Goal: Task Accomplishment & Management: Manage account settings

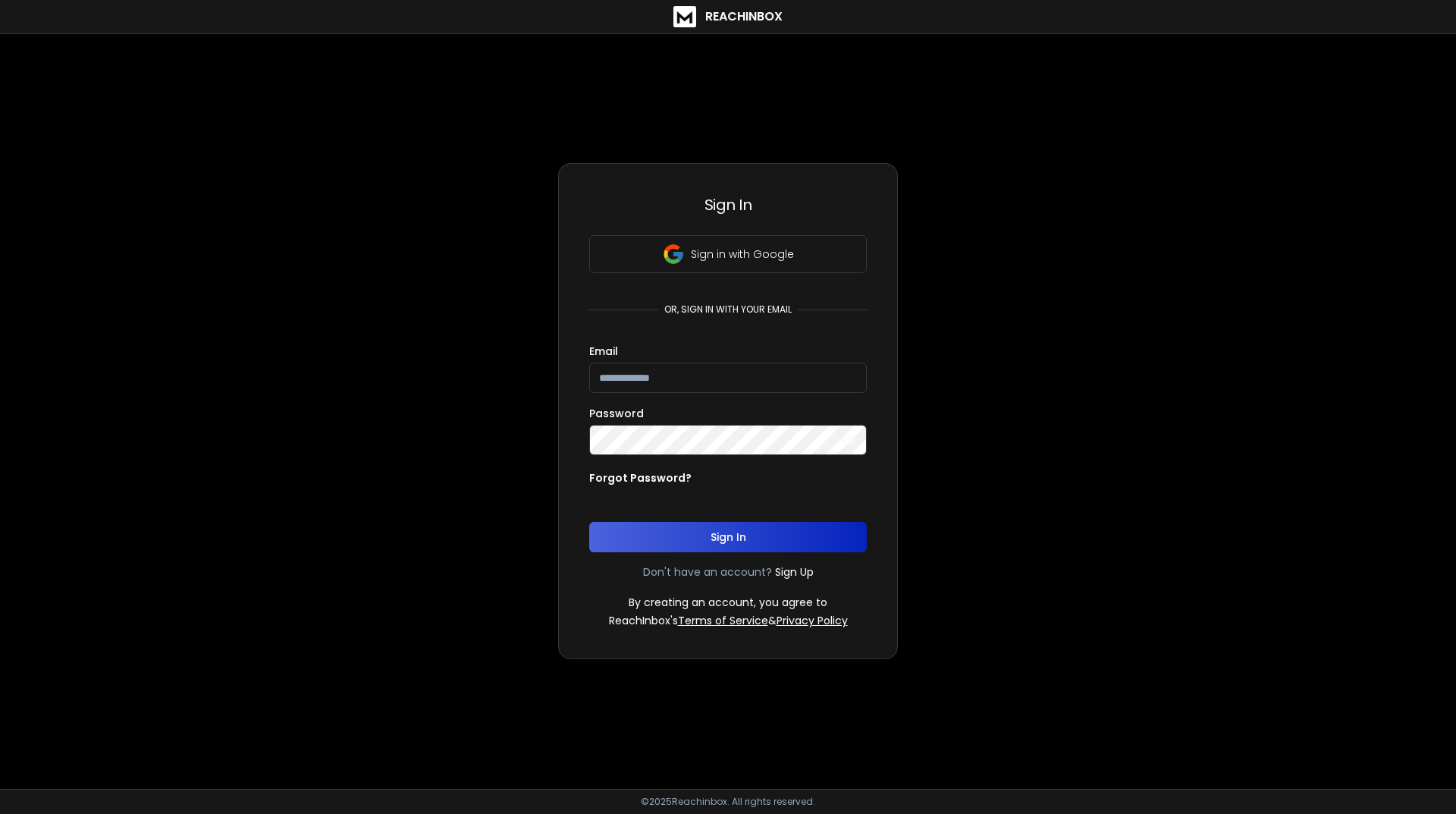
click at [652, 361] on div "Email" at bounding box center [728, 369] width 277 height 47
click at [674, 384] on input "email" at bounding box center [728, 377] width 277 height 31
paste input "**********"
type input "**********"
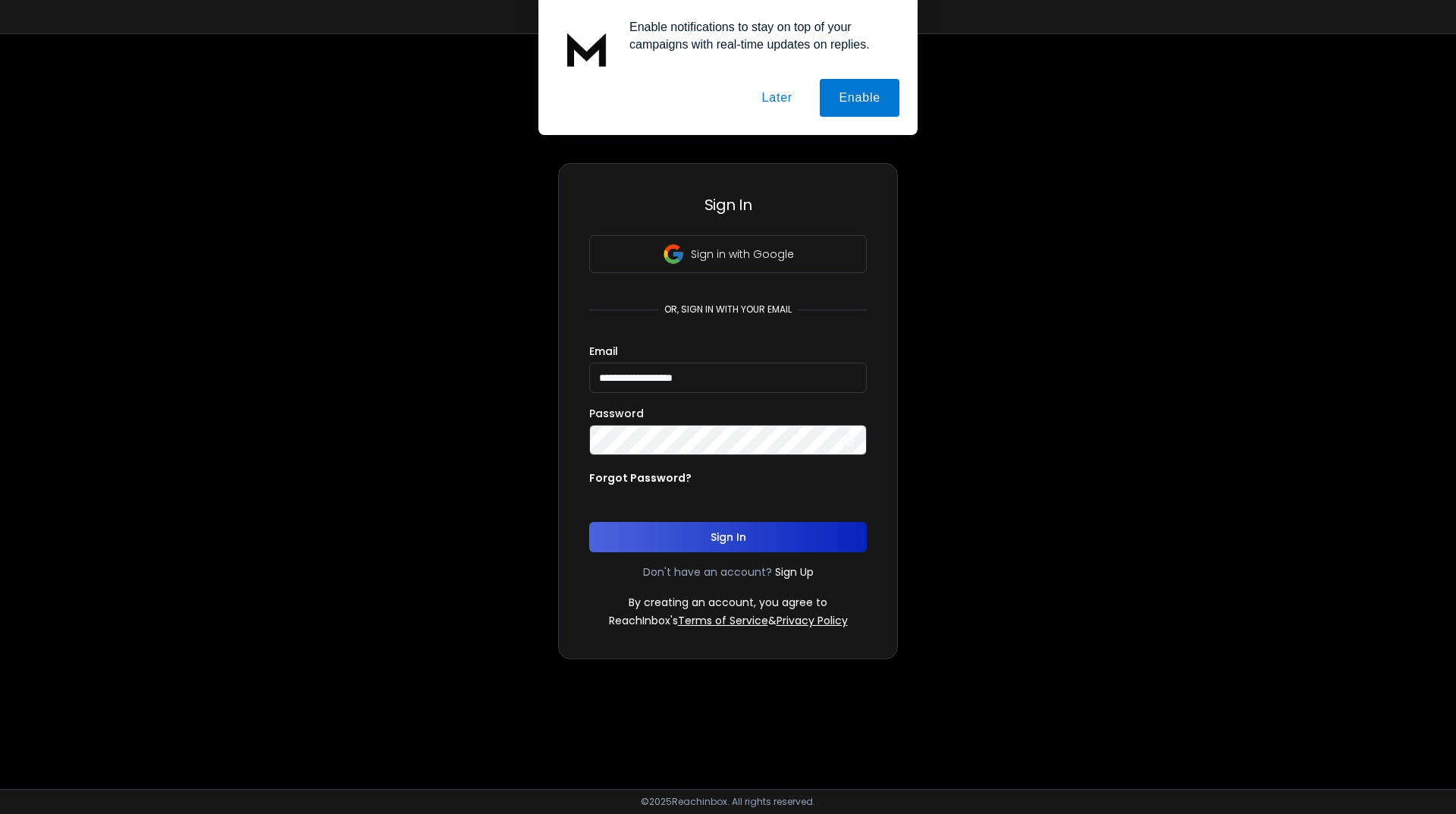
click at [791, 99] on button "Later" at bounding box center [777, 97] width 68 height 38
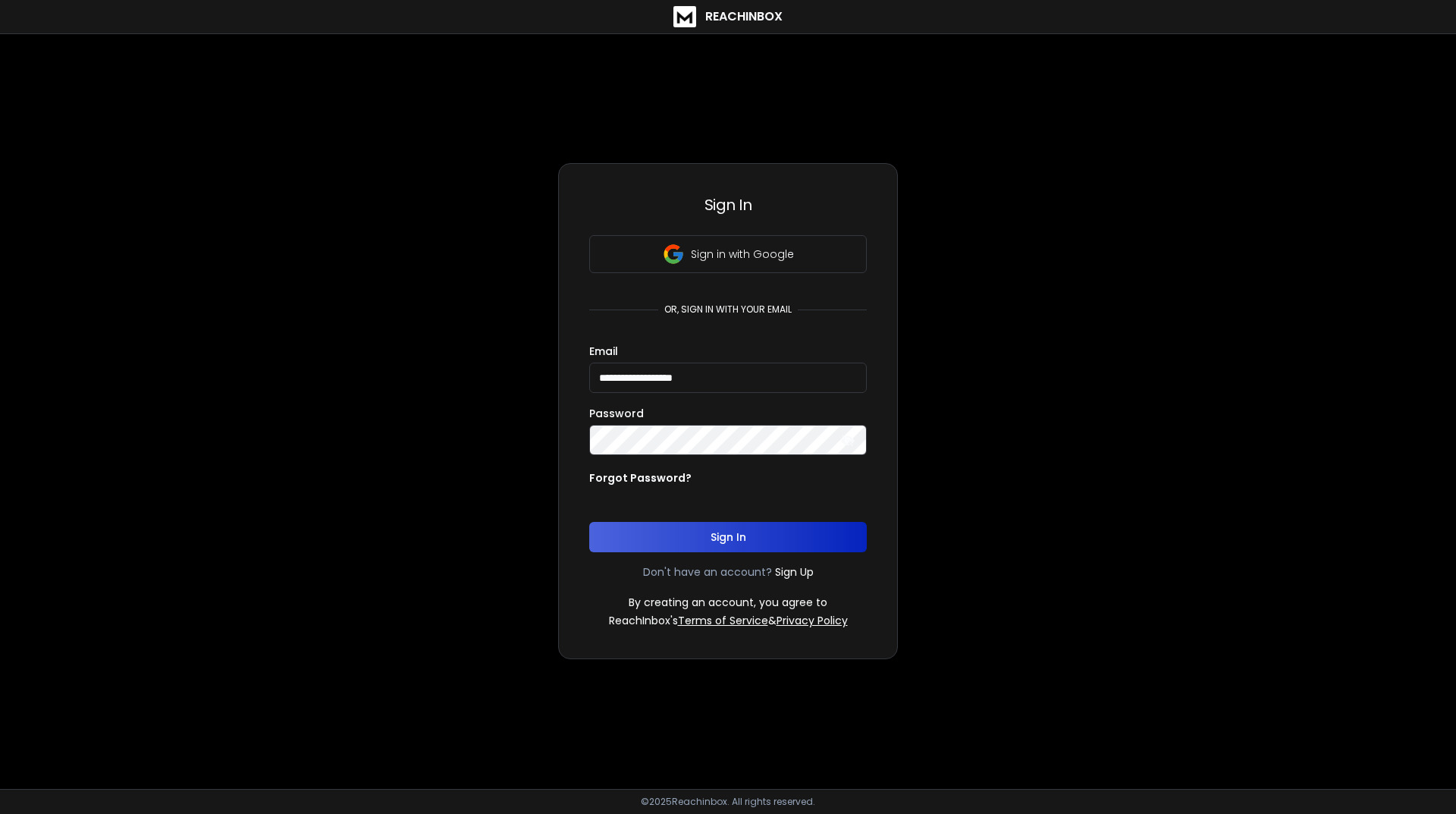
click at [767, 536] on button "Sign In" at bounding box center [728, 536] width 277 height 31
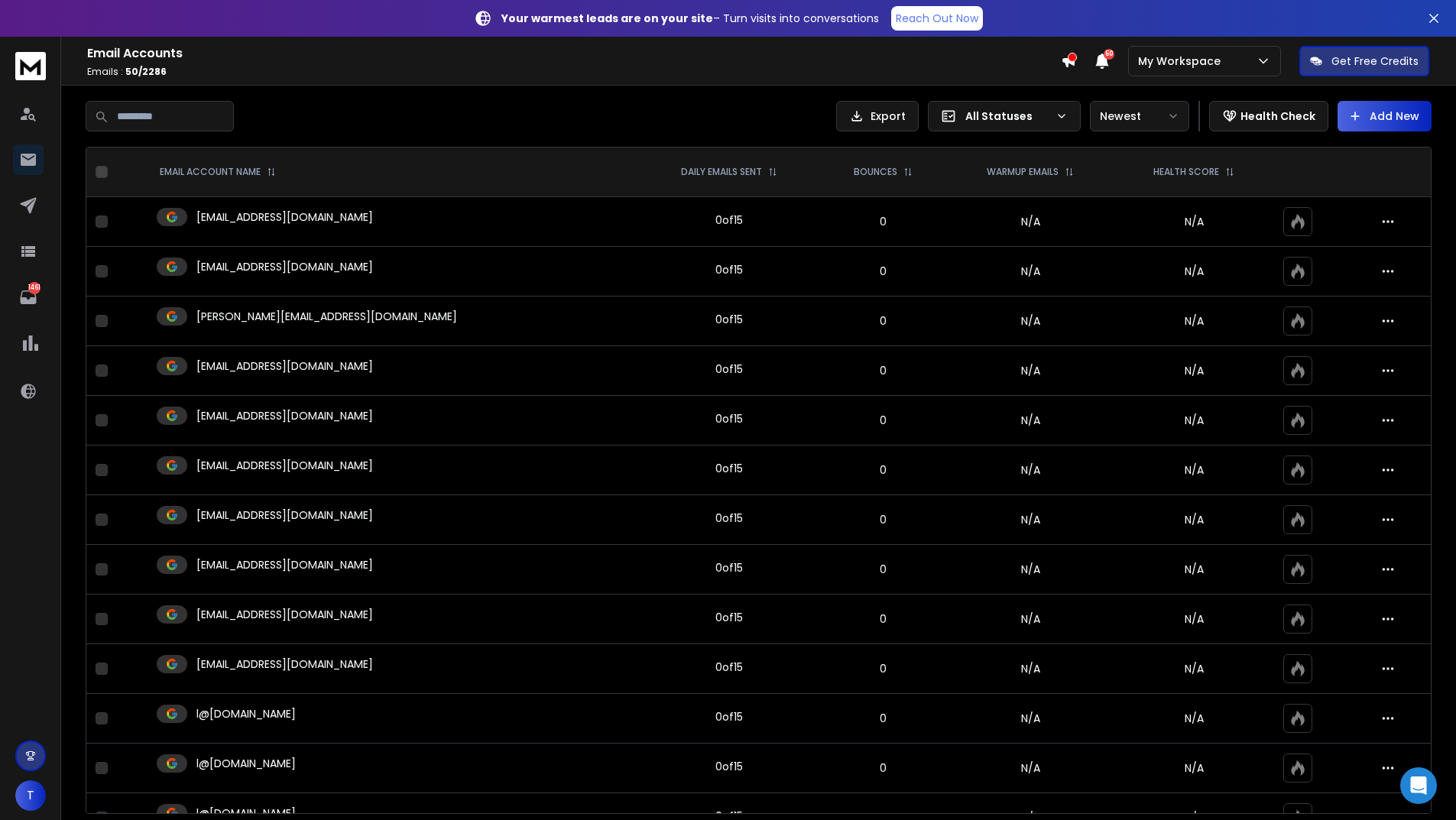
click at [1398, 119] on button "Add New" at bounding box center [1384, 116] width 94 height 31
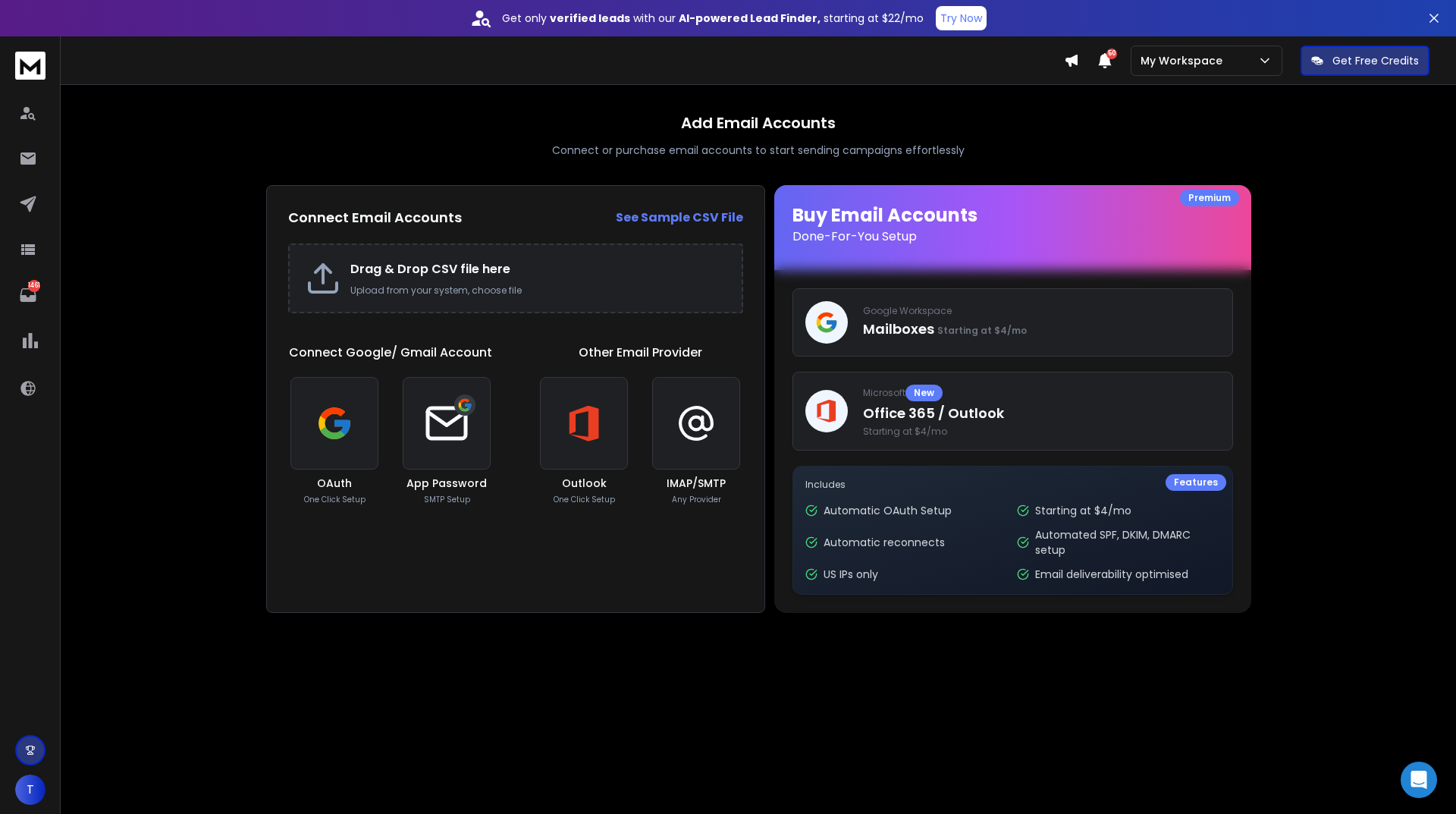
click at [352, 412] on icon at bounding box center [334, 423] width 38 height 45
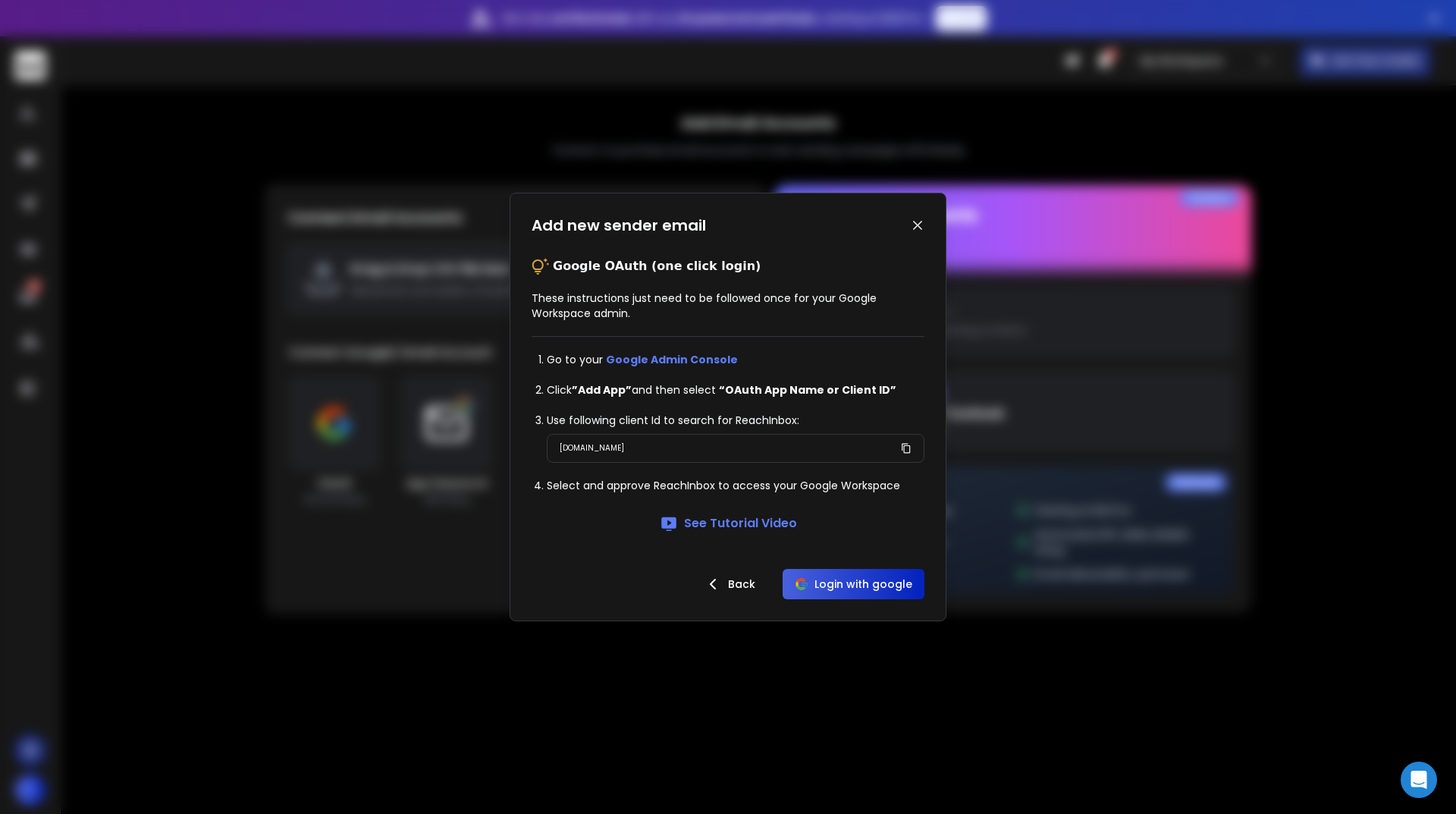
click at [850, 589] on button "Login with google" at bounding box center [853, 584] width 141 height 31
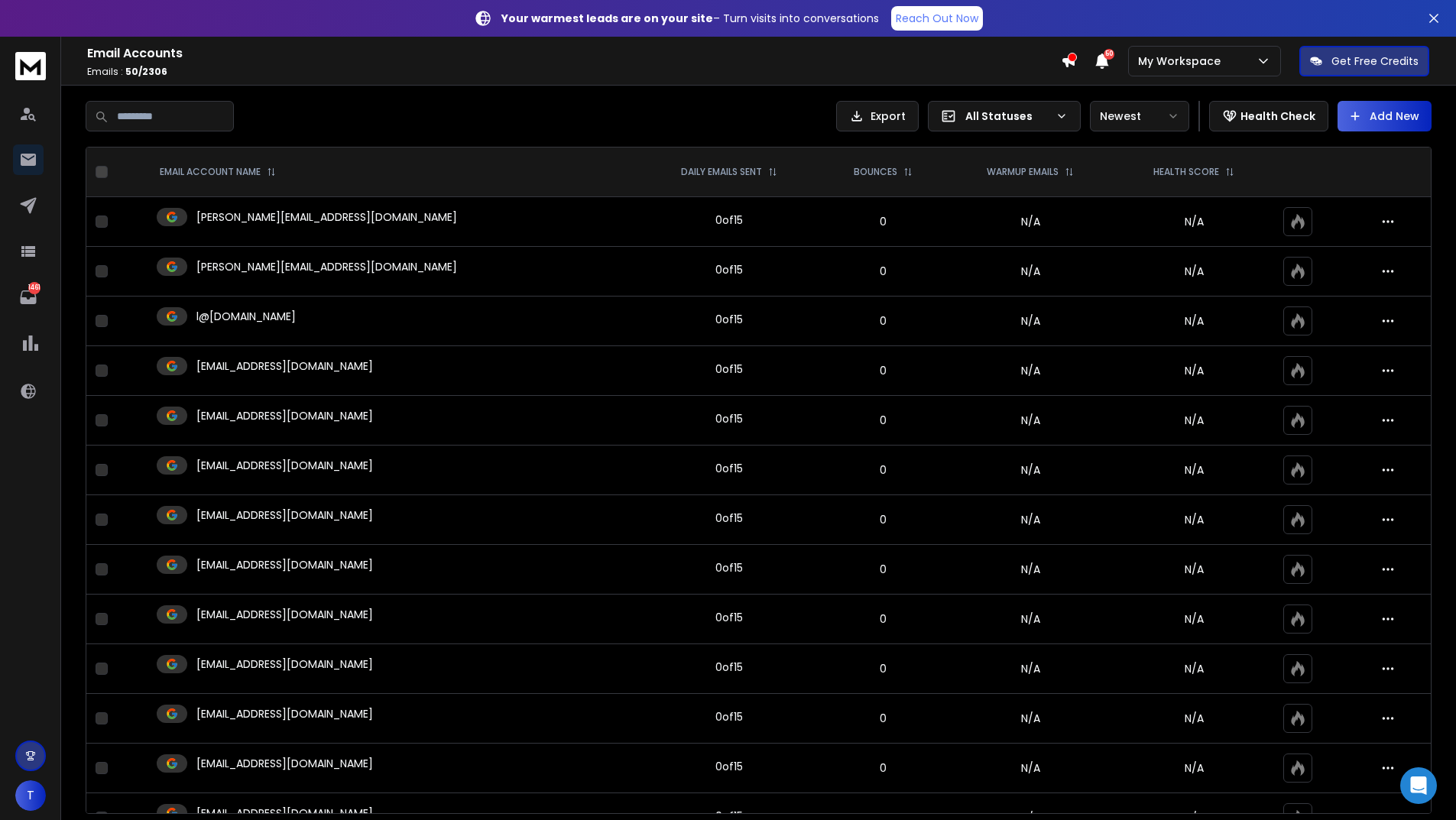
click at [1379, 113] on button "Add New" at bounding box center [1384, 116] width 94 height 31
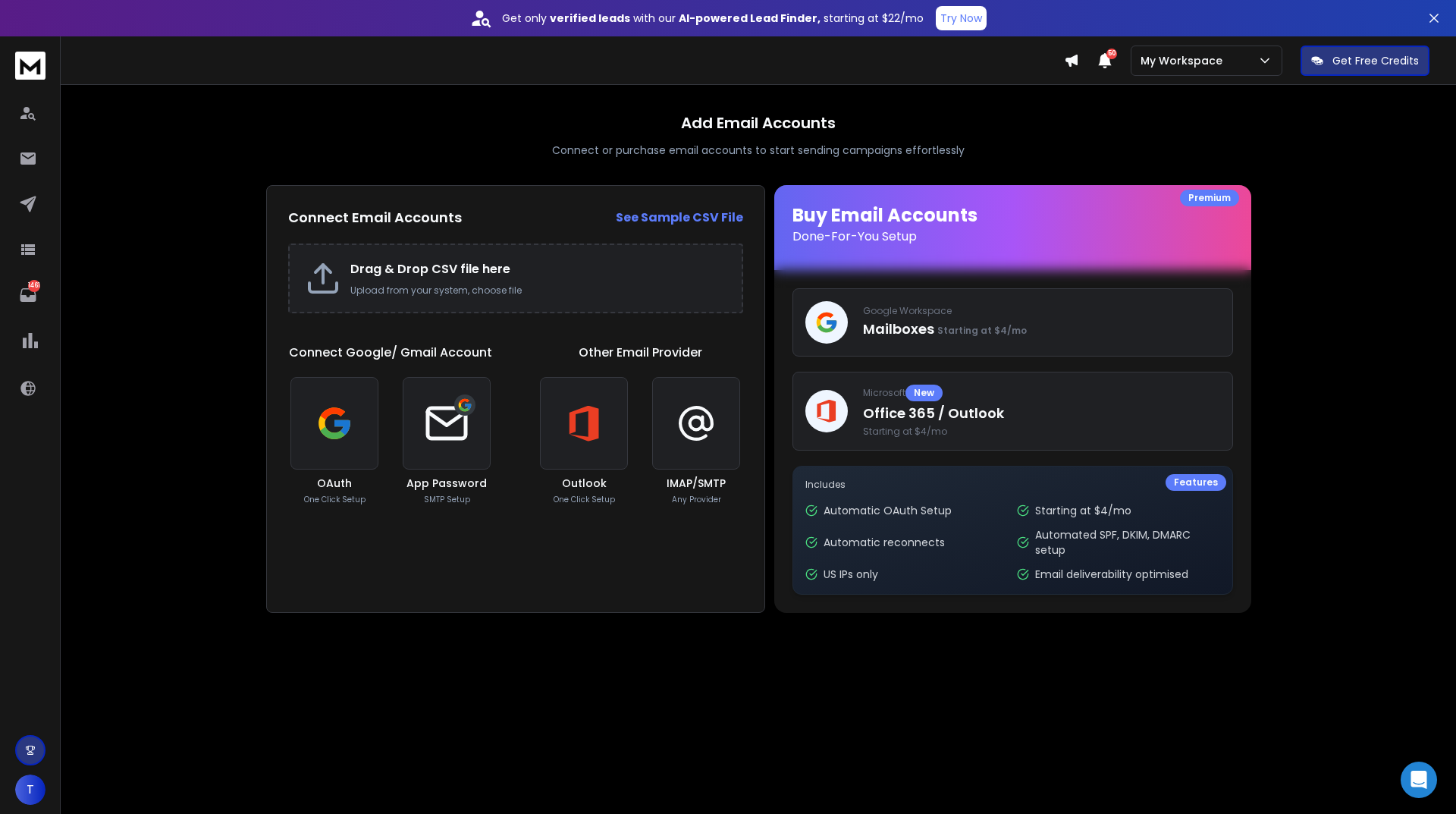
click at [373, 427] on div at bounding box center [334, 424] width 88 height 92
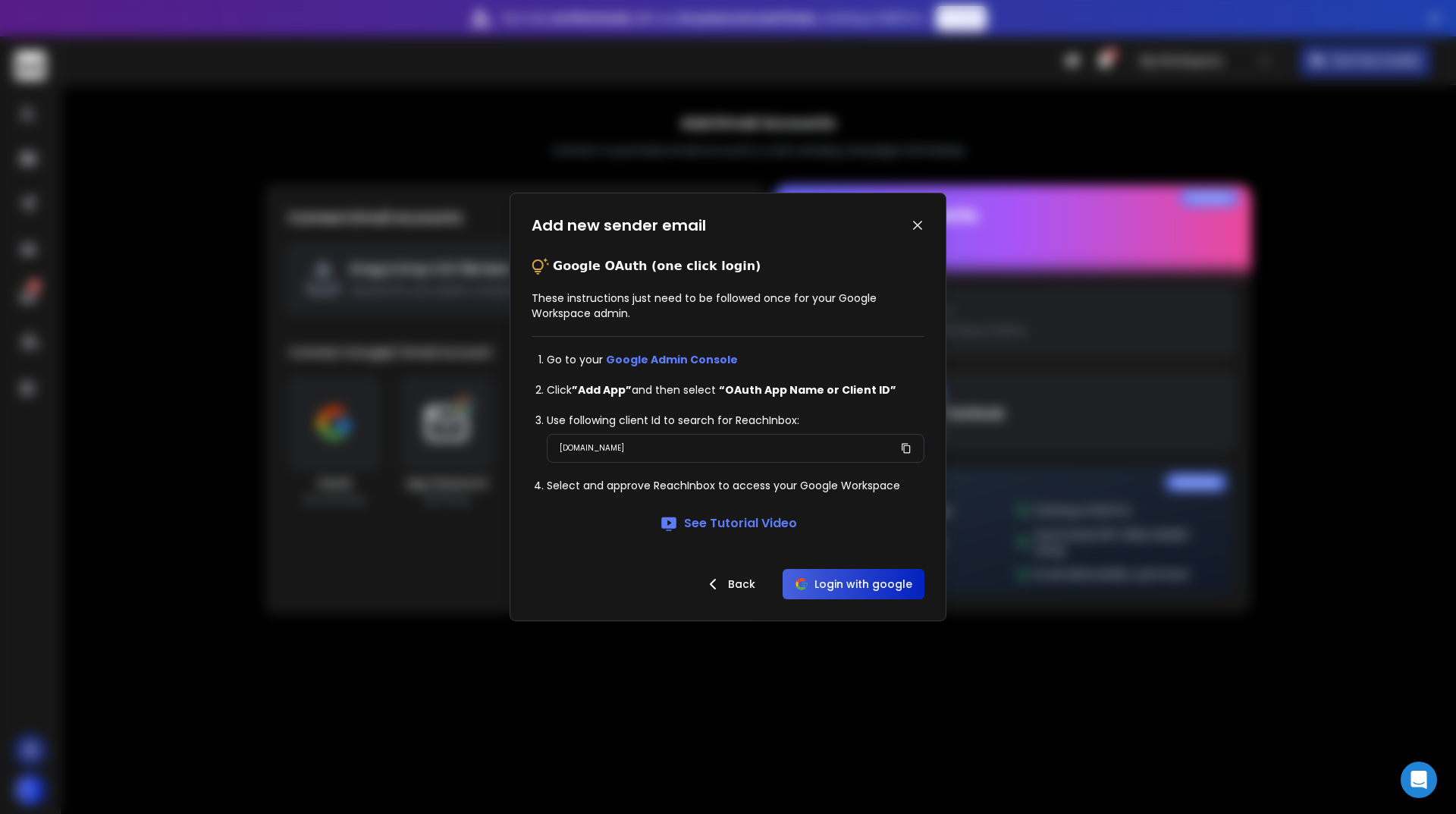
click at [876, 593] on button "Login with google" at bounding box center [853, 584] width 141 height 31
